Goal: Task Accomplishment & Management: Manage account settings

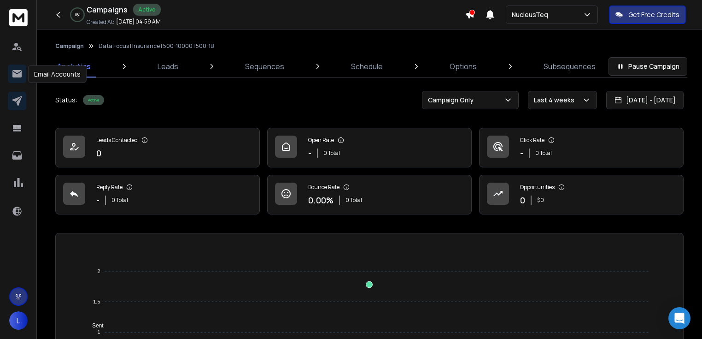
click at [14, 72] on icon at bounding box center [17, 73] width 11 height 11
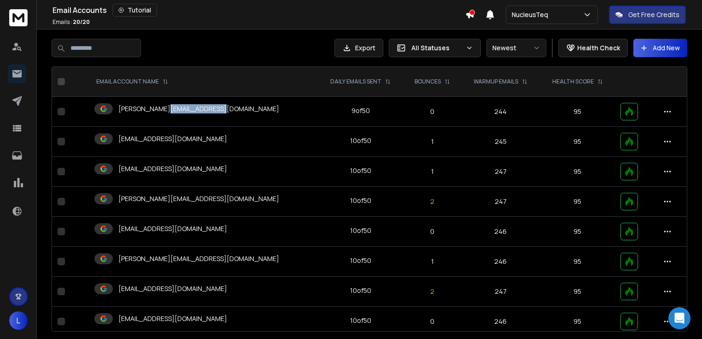
drag, startPoint x: 226, startPoint y: 110, endPoint x: 161, endPoint y: 111, distance: 65.0
click at [161, 111] on div "w.sellenraad@nucleusteqx.com" at bounding box center [202, 108] width 217 height 11
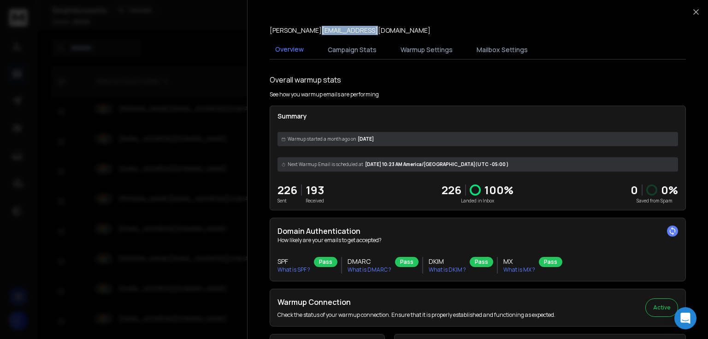
drag, startPoint x: 365, startPoint y: 33, endPoint x: 312, endPoint y: 35, distance: 52.6
copy p "nucleusteqx.com"
click at [93, 67] on div at bounding box center [354, 169] width 708 height 339
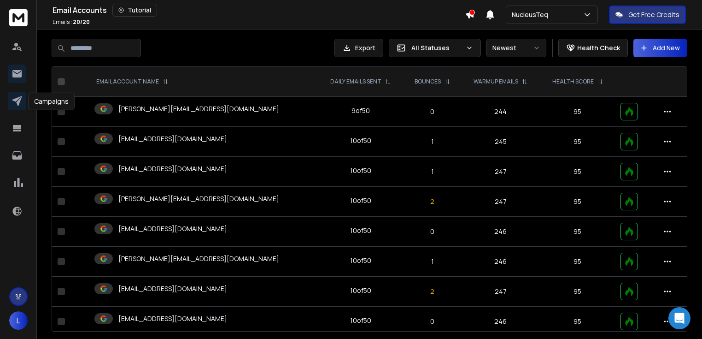
click at [16, 107] on link at bounding box center [17, 101] width 18 height 18
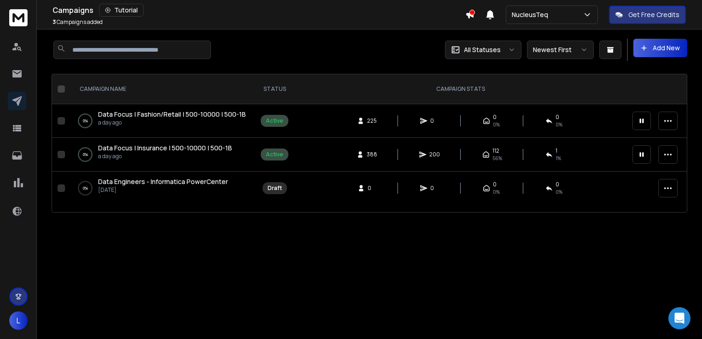
click at [642, 153] on icon at bounding box center [642, 154] width 8 height 8
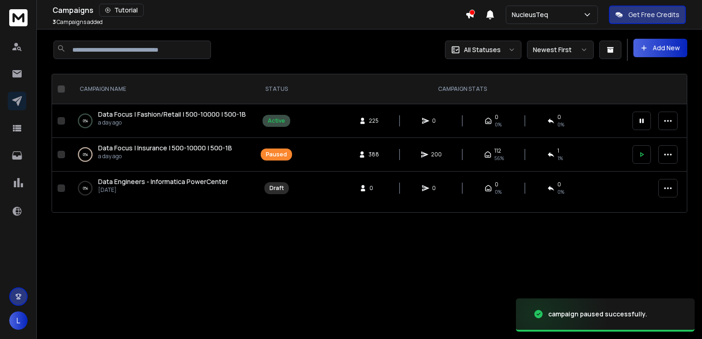
click at [641, 122] on icon at bounding box center [642, 120] width 4 height 5
click at [19, 152] on icon at bounding box center [17, 155] width 10 height 8
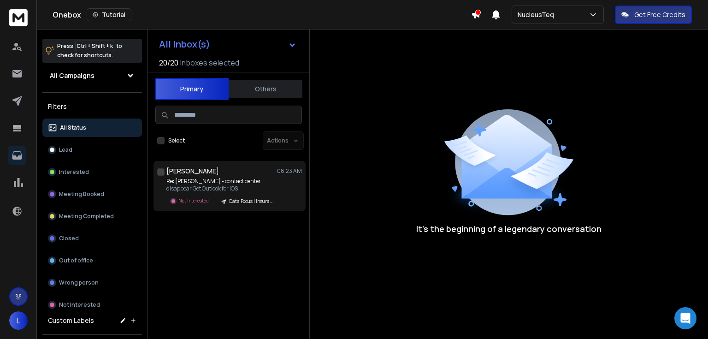
click at [231, 170] on div "Pedalino 08:23 AM" at bounding box center [233, 170] width 135 height 9
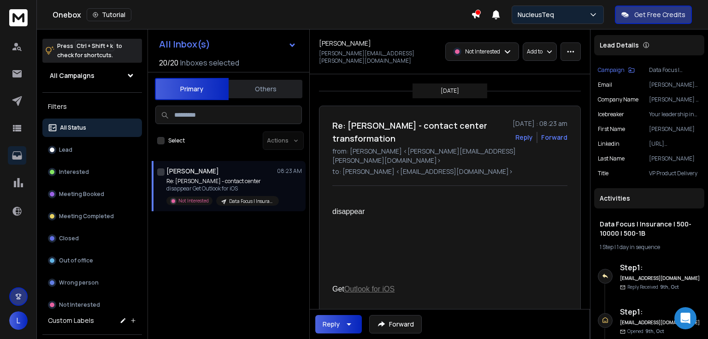
click at [580, 18] on div "NucleusTeq" at bounding box center [557, 14] width 80 height 9
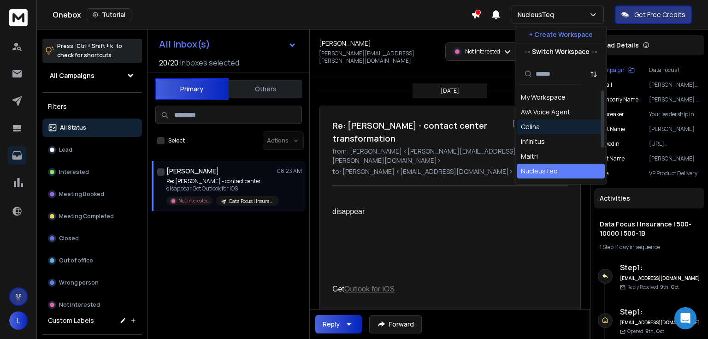
click at [559, 37] on p "+ Create Workspace" at bounding box center [561, 34] width 64 height 9
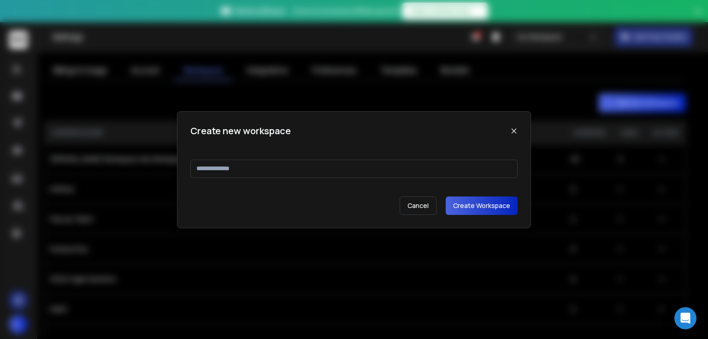
click at [313, 163] on input at bounding box center [353, 168] width 327 height 18
type input "**********"
click at [498, 206] on button "Create Workspace" at bounding box center [481, 205] width 72 height 18
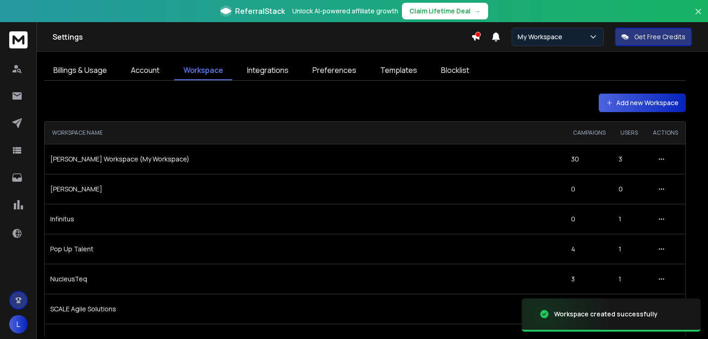
click at [551, 33] on p "My Workspace" at bounding box center [541, 36] width 48 height 9
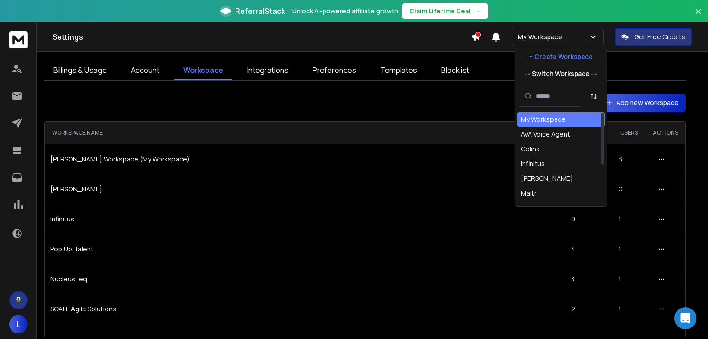
click at [539, 120] on div "My Workspace" at bounding box center [543, 119] width 45 height 9
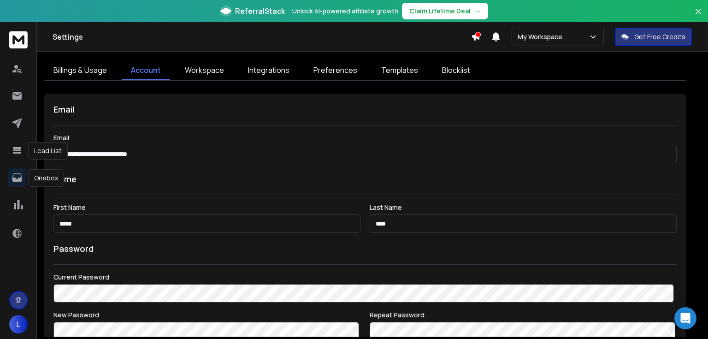
click at [20, 173] on icon at bounding box center [17, 177] width 11 height 11
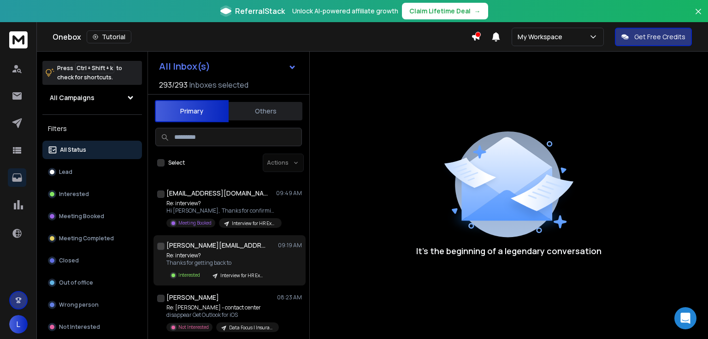
click at [205, 249] on h1 "[PERSON_NAME][EMAIL_ADDRESS][DOMAIN_NAME]" at bounding box center [216, 244] width 101 height 9
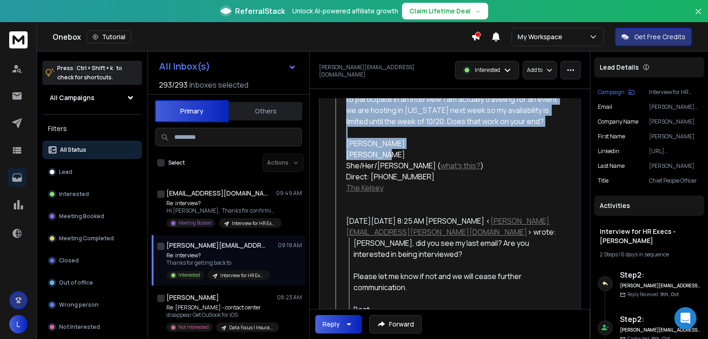
scroll to position [295, 0]
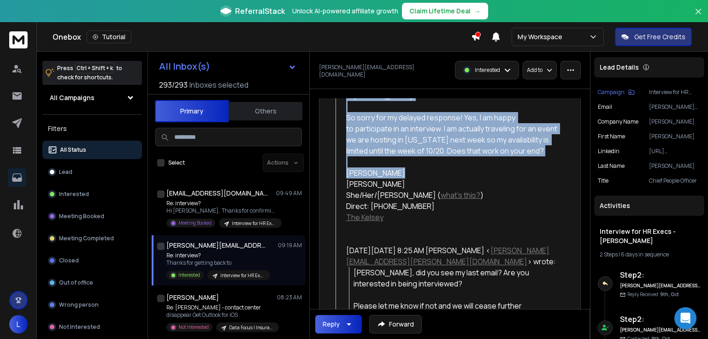
drag, startPoint x: 370, startPoint y: 208, endPoint x: 449, endPoint y: 217, distance: 79.3
copy div "Thanks for getting back to me, Irina. That timing works perfectly. Let’s plan f…"
